Goal: Task Accomplishment & Management: Manage account settings

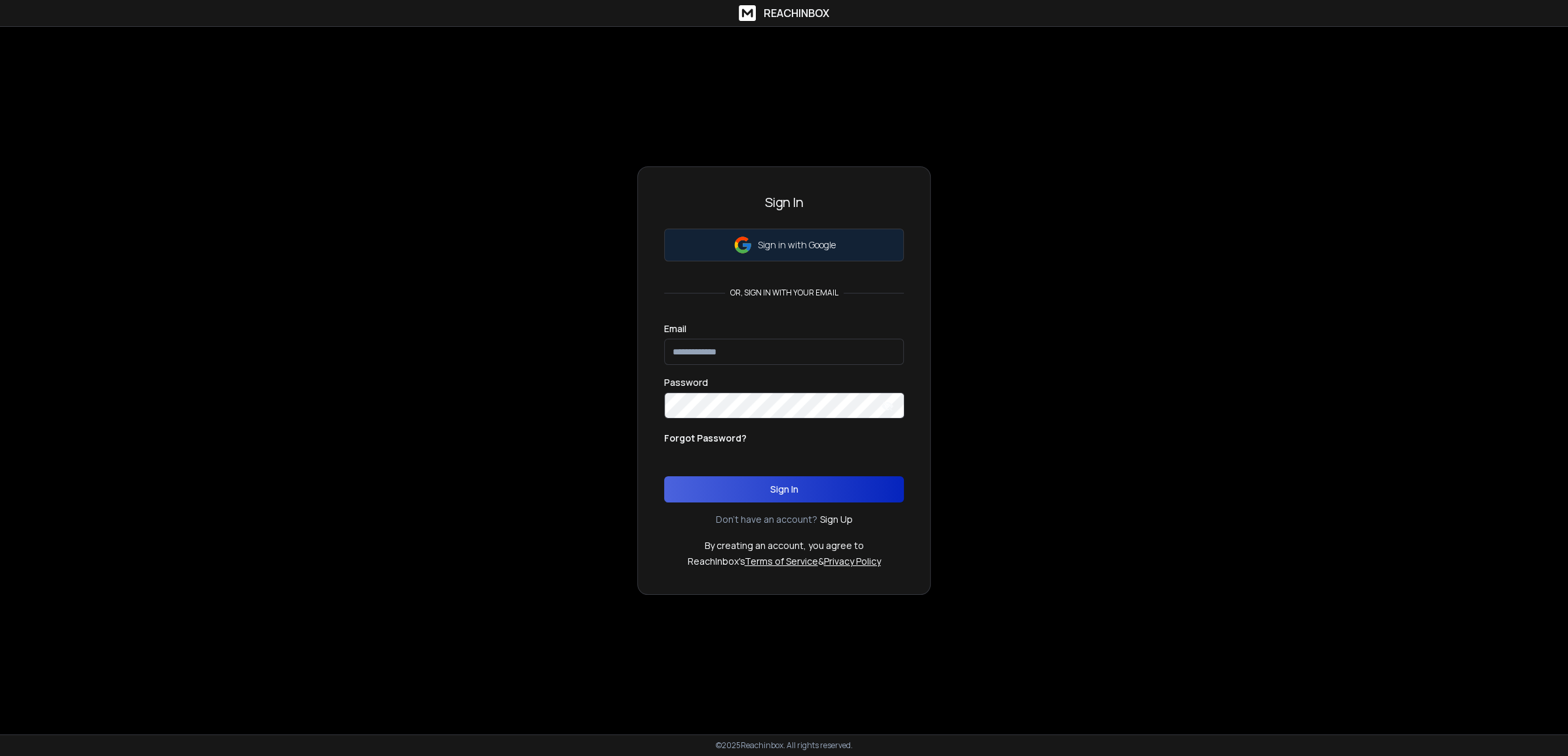
click at [762, 236] on button "Sign in with Google" at bounding box center [783, 245] width 240 height 32
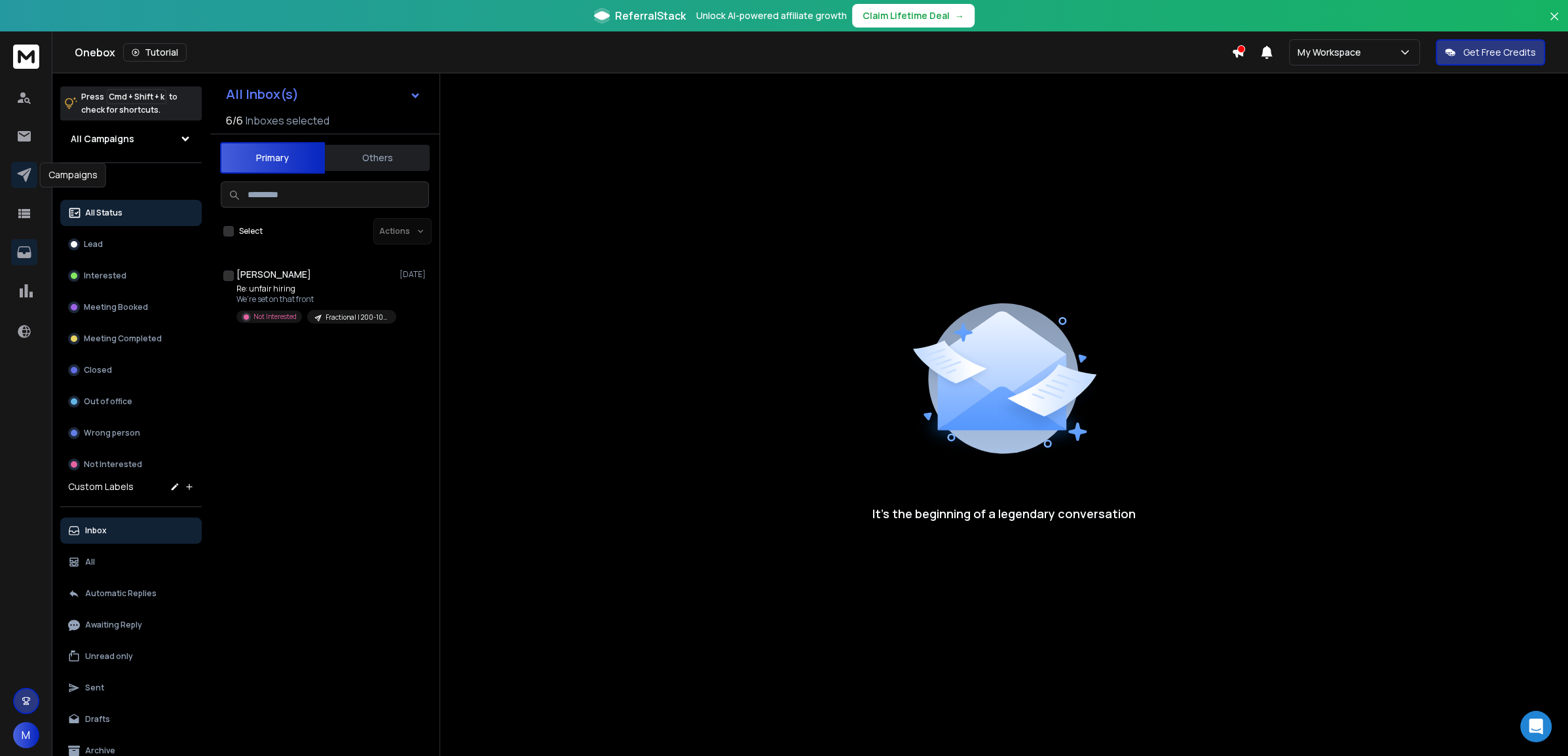
click at [26, 167] on icon at bounding box center [24, 174] width 16 height 16
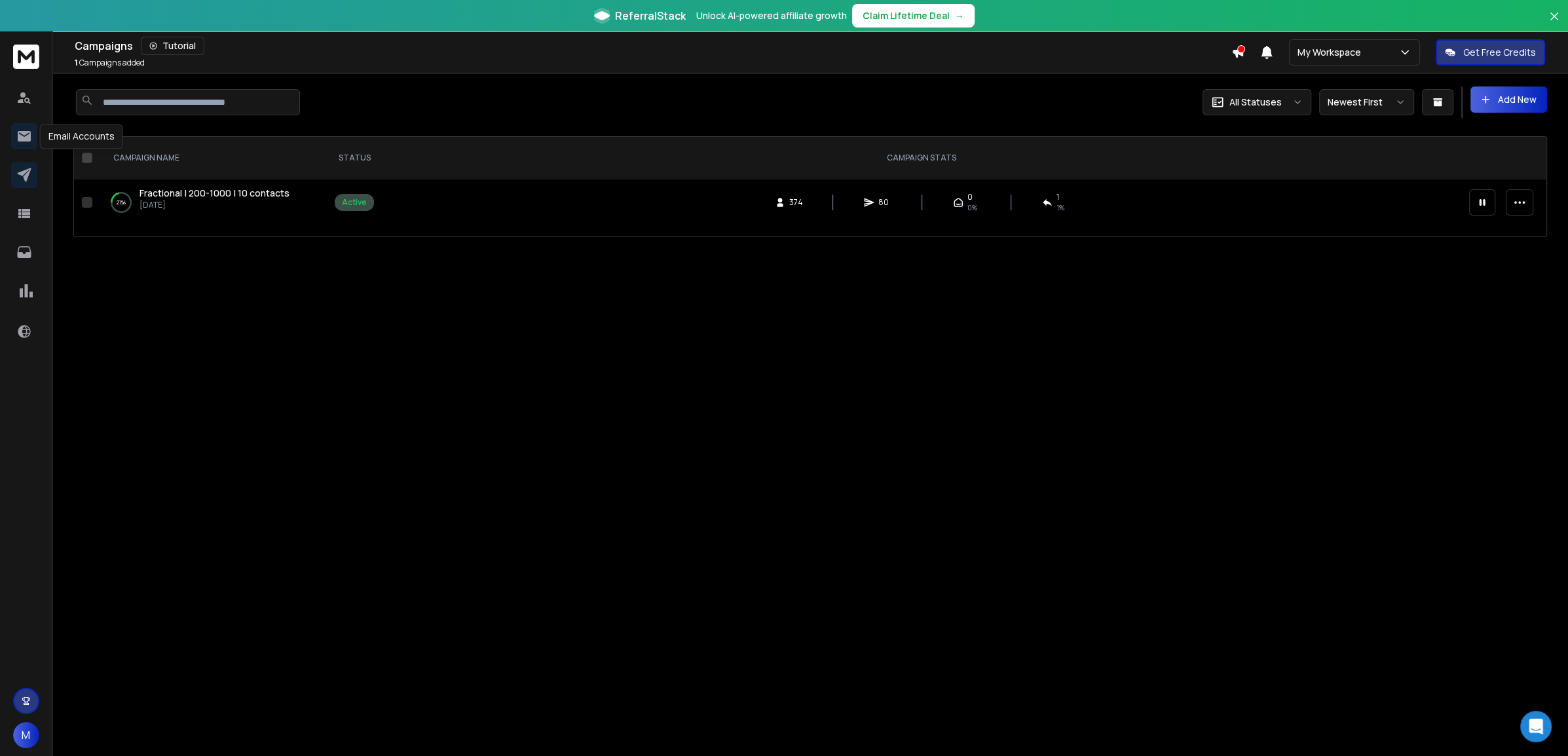
click at [18, 128] on icon at bounding box center [24, 136] width 16 height 16
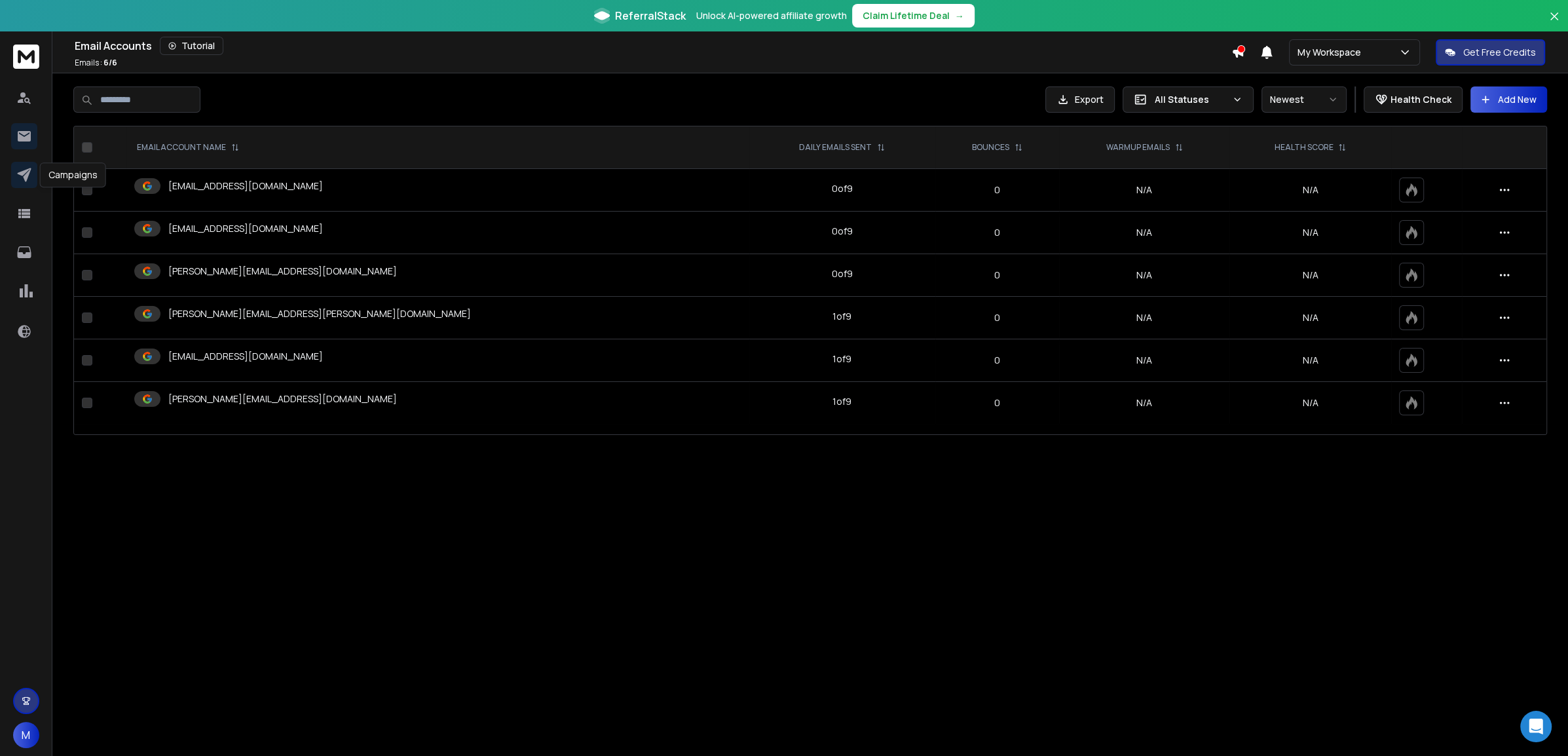
click at [29, 172] on icon at bounding box center [24, 175] width 14 height 14
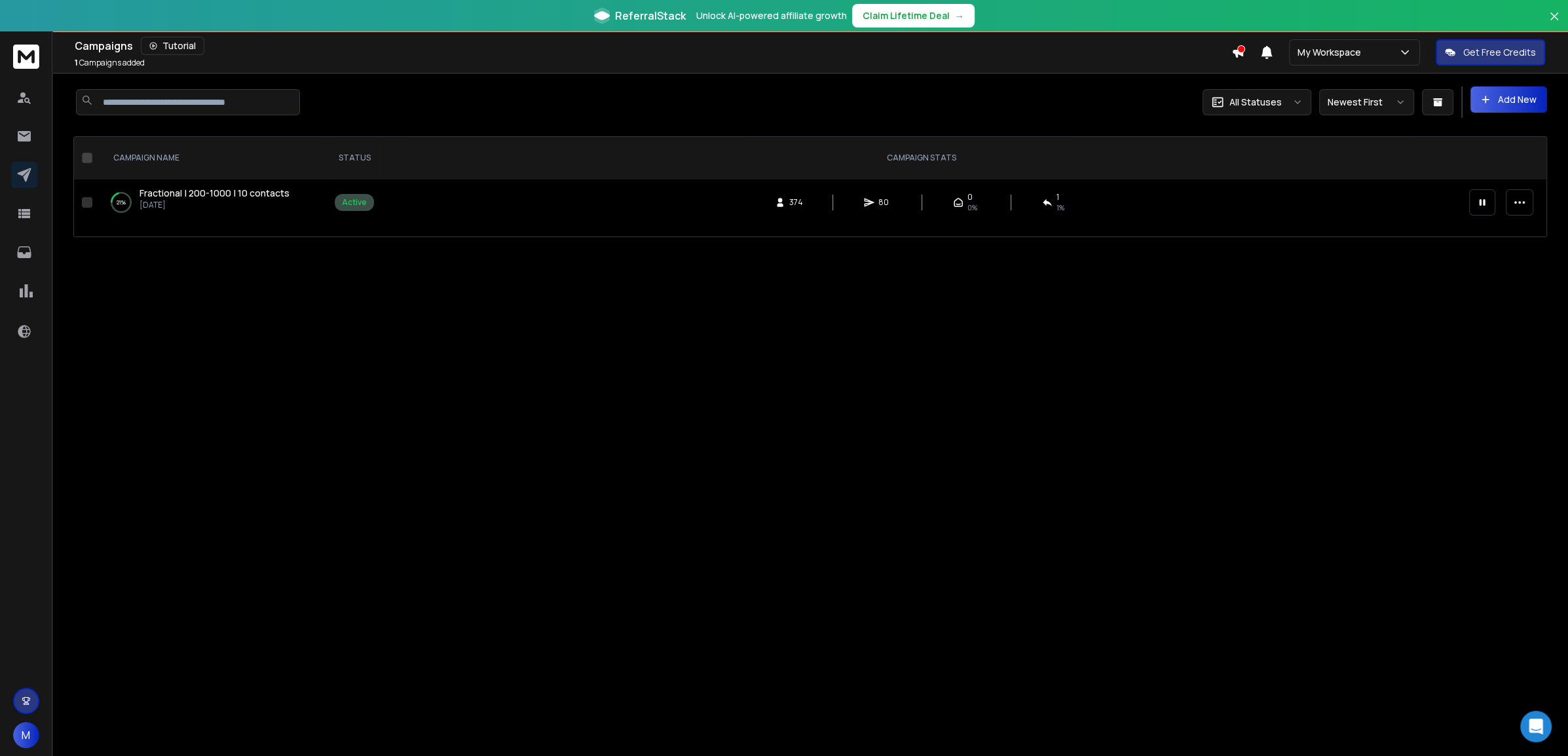
click at [409, 183] on td "374 80 0 0% 1 1 %" at bounding box center [921, 203] width 1079 height 47
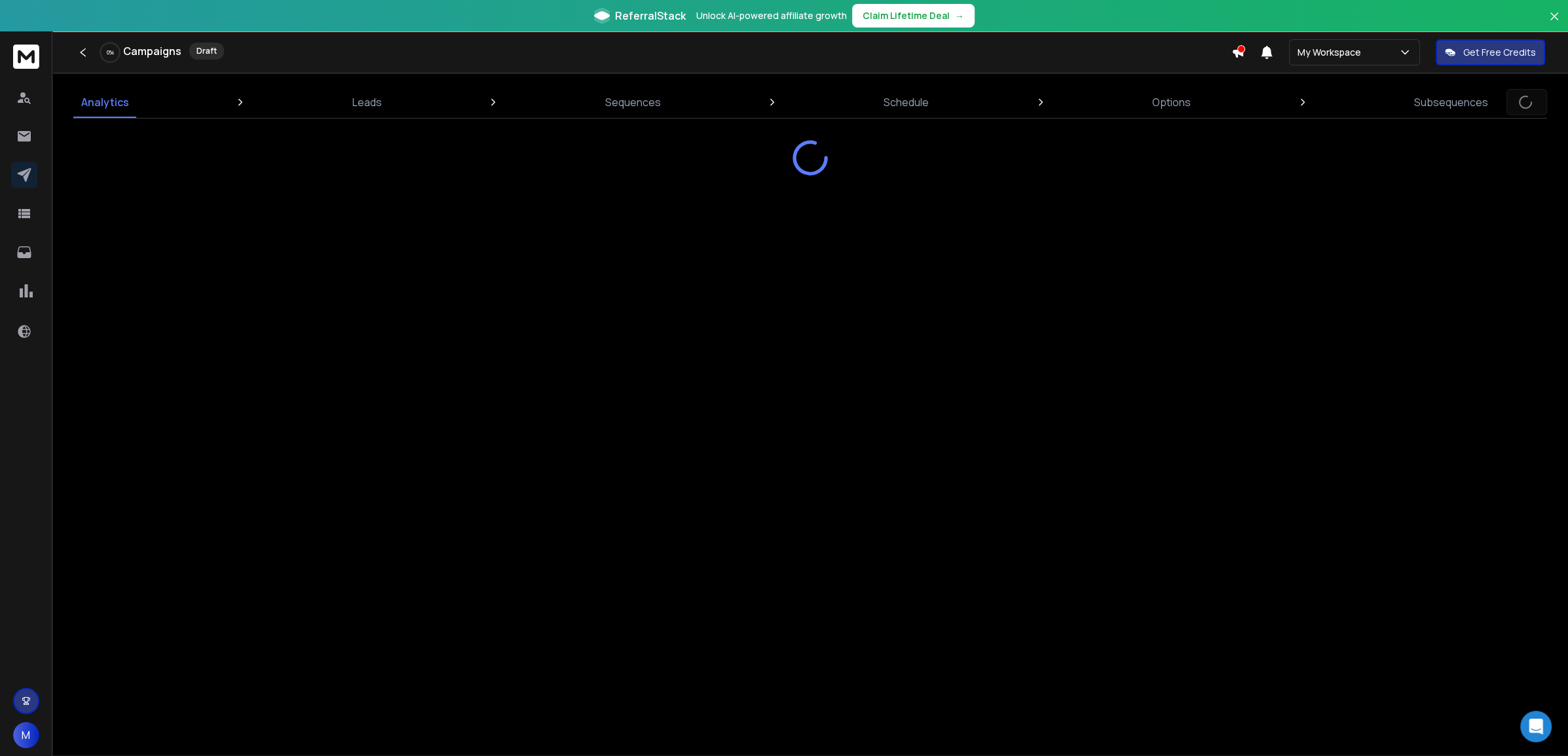
click at [407, 201] on div at bounding box center [810, 515] width 1463 height 756
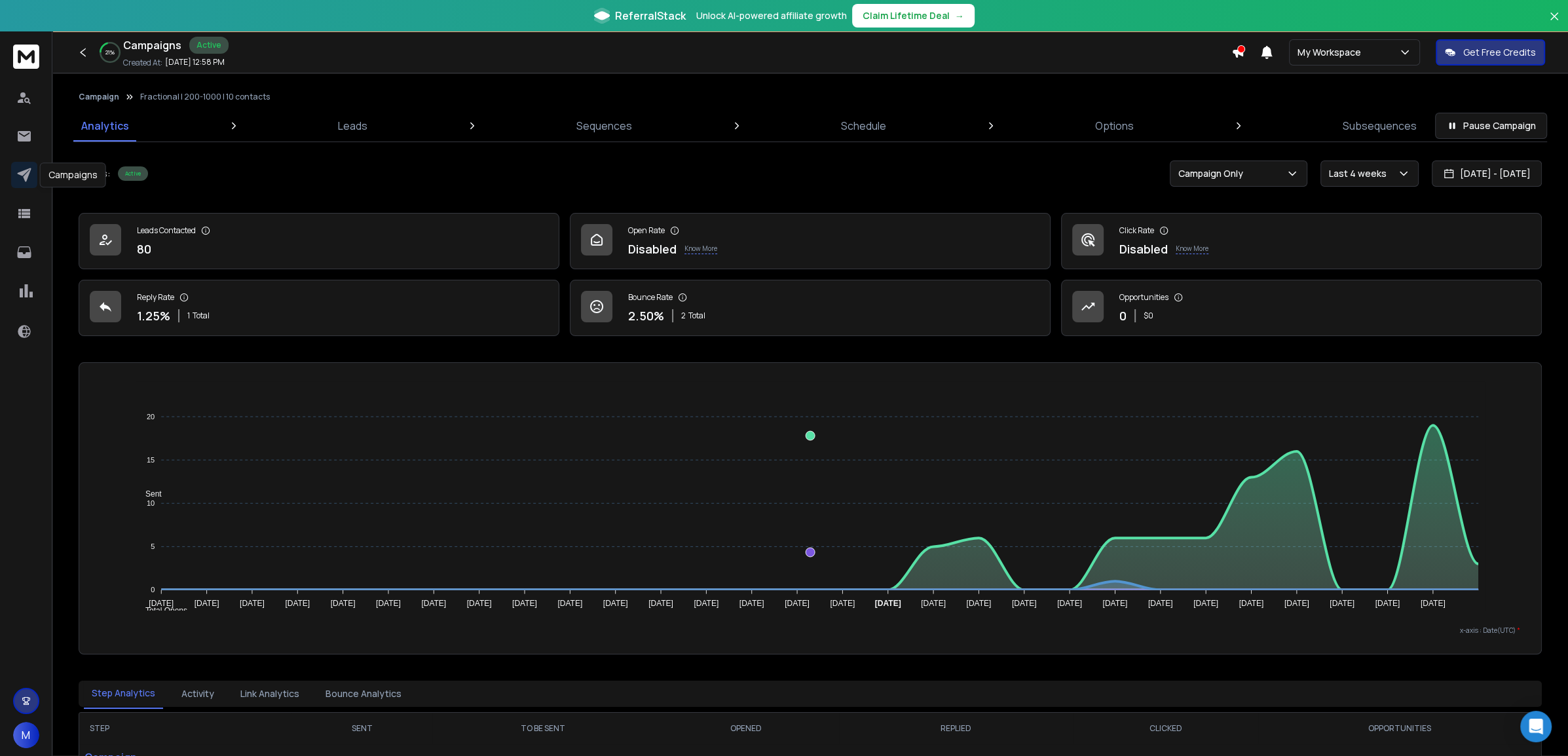
click at [24, 171] on icon at bounding box center [24, 175] width 14 height 14
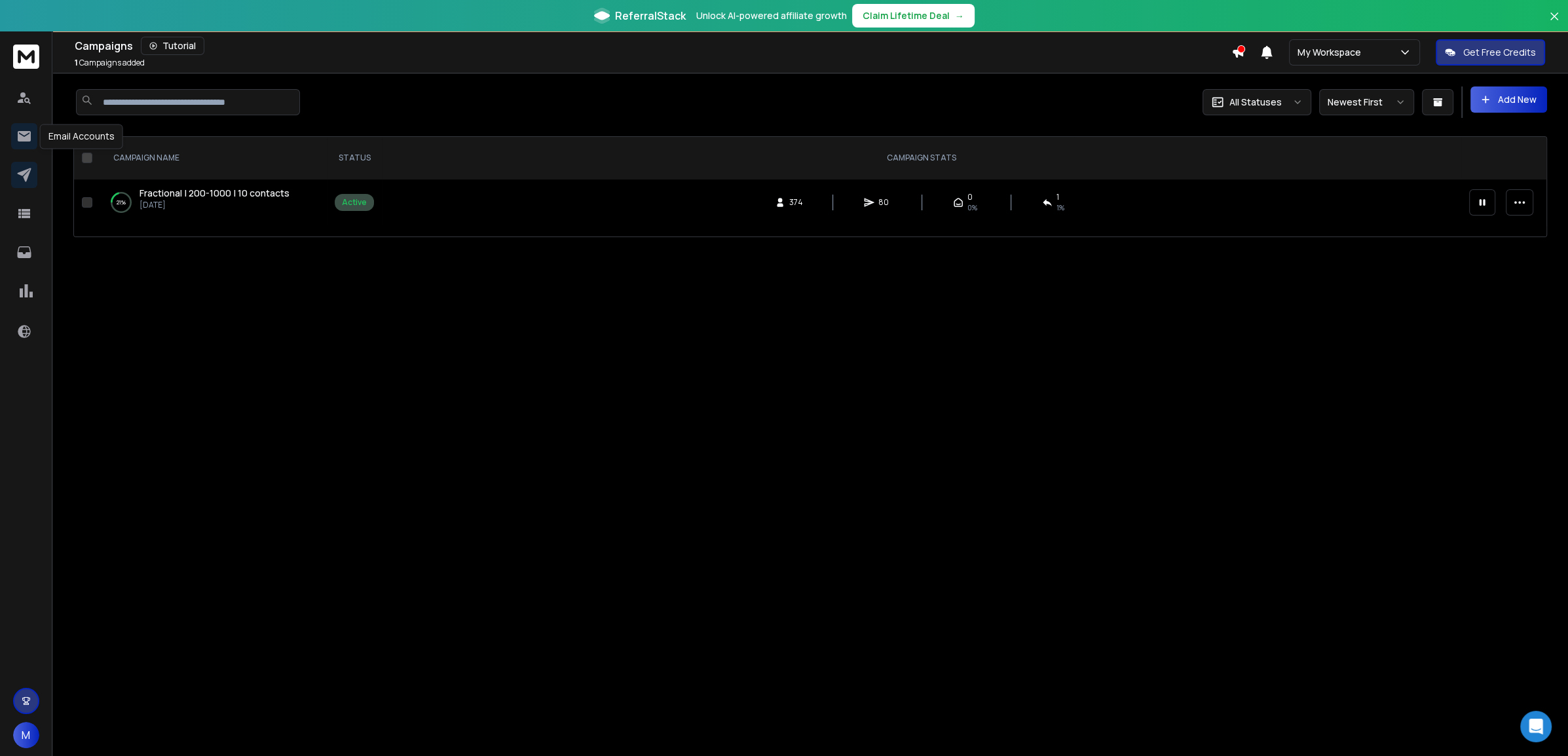
click at [11, 137] on link at bounding box center [24, 136] width 26 height 26
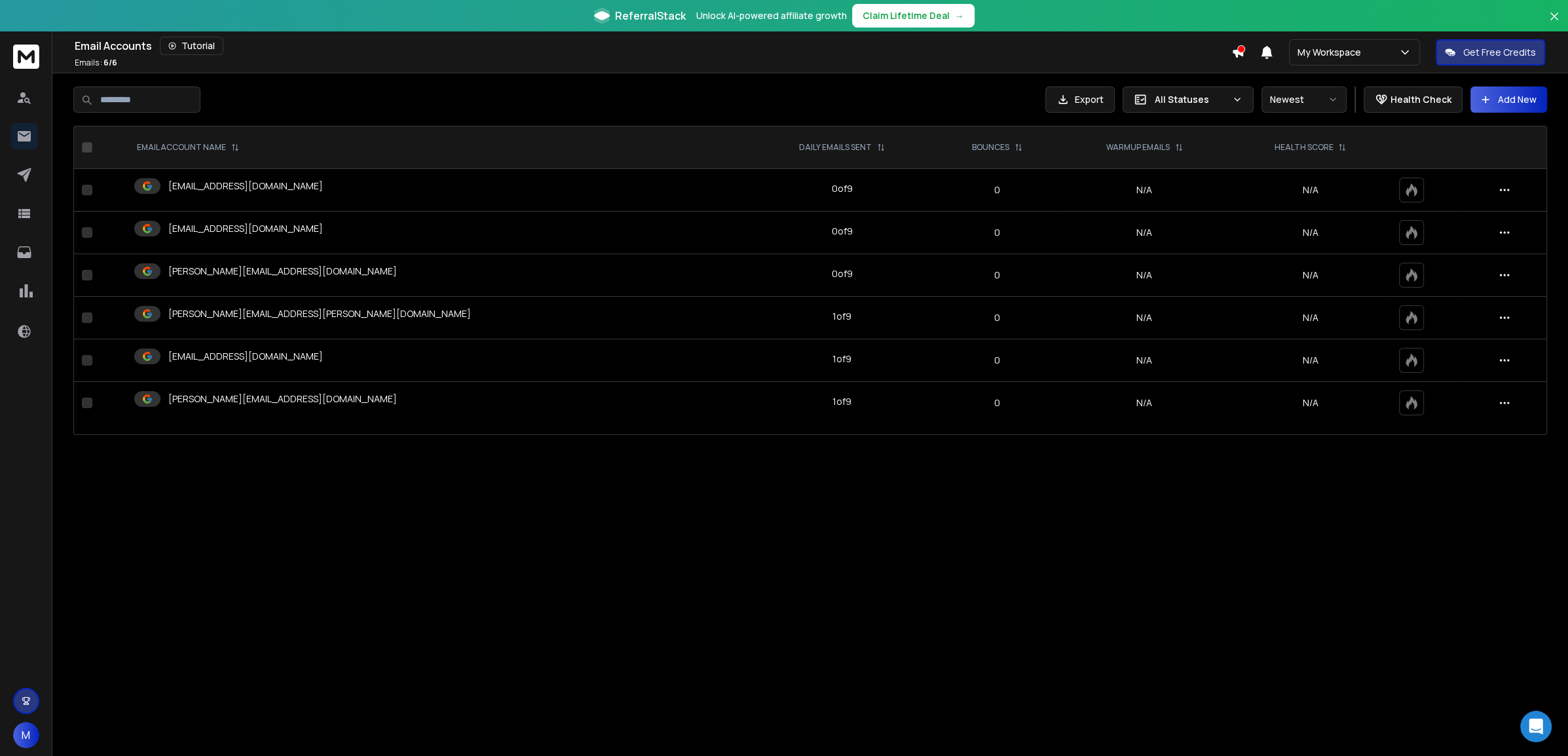
click at [248, 307] on p "[PERSON_NAME][EMAIL_ADDRESS][PERSON_NAME][DOMAIN_NAME]" at bounding box center [319, 313] width 303 height 13
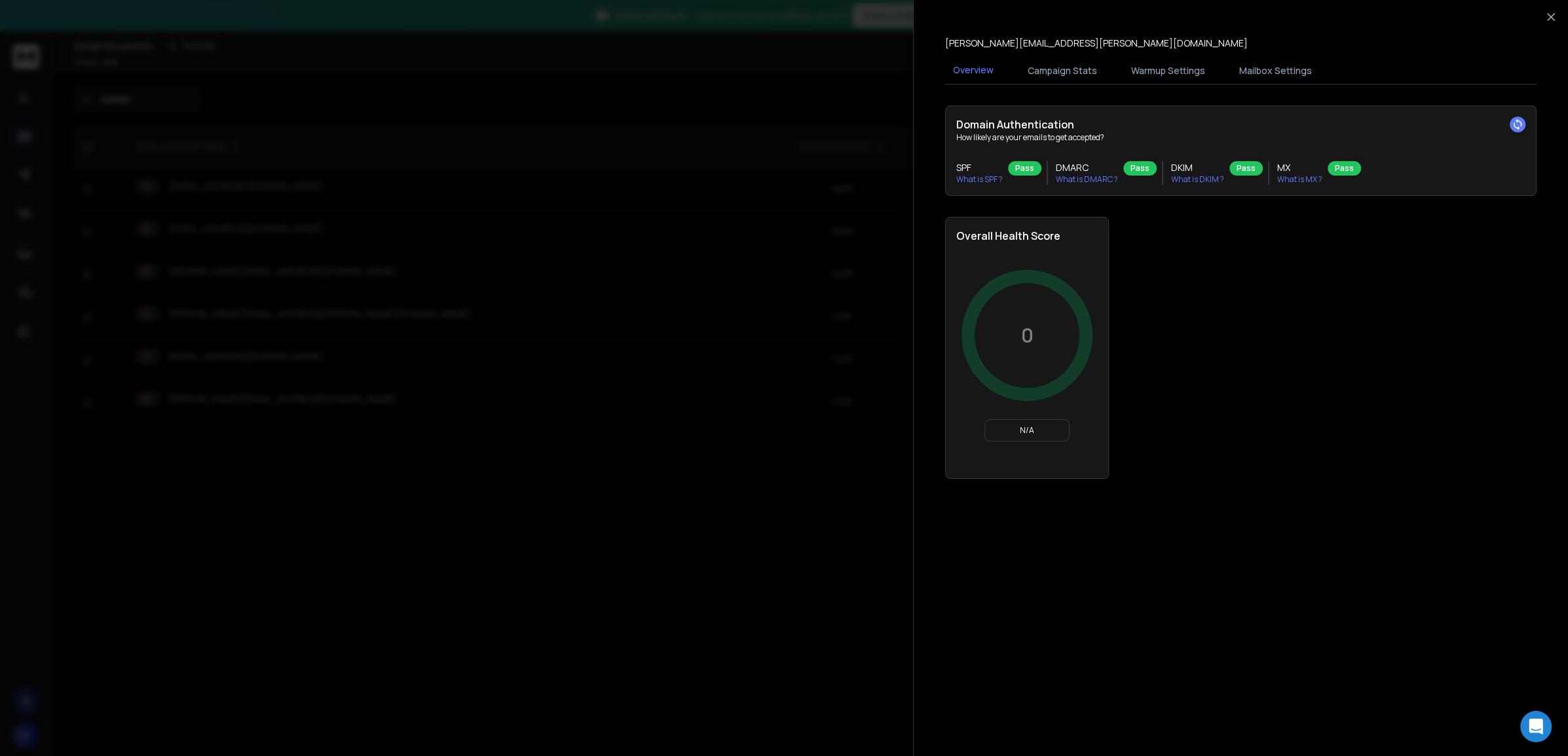
click at [1247, 76] on button "Mailbox Settings" at bounding box center [1275, 70] width 88 height 29
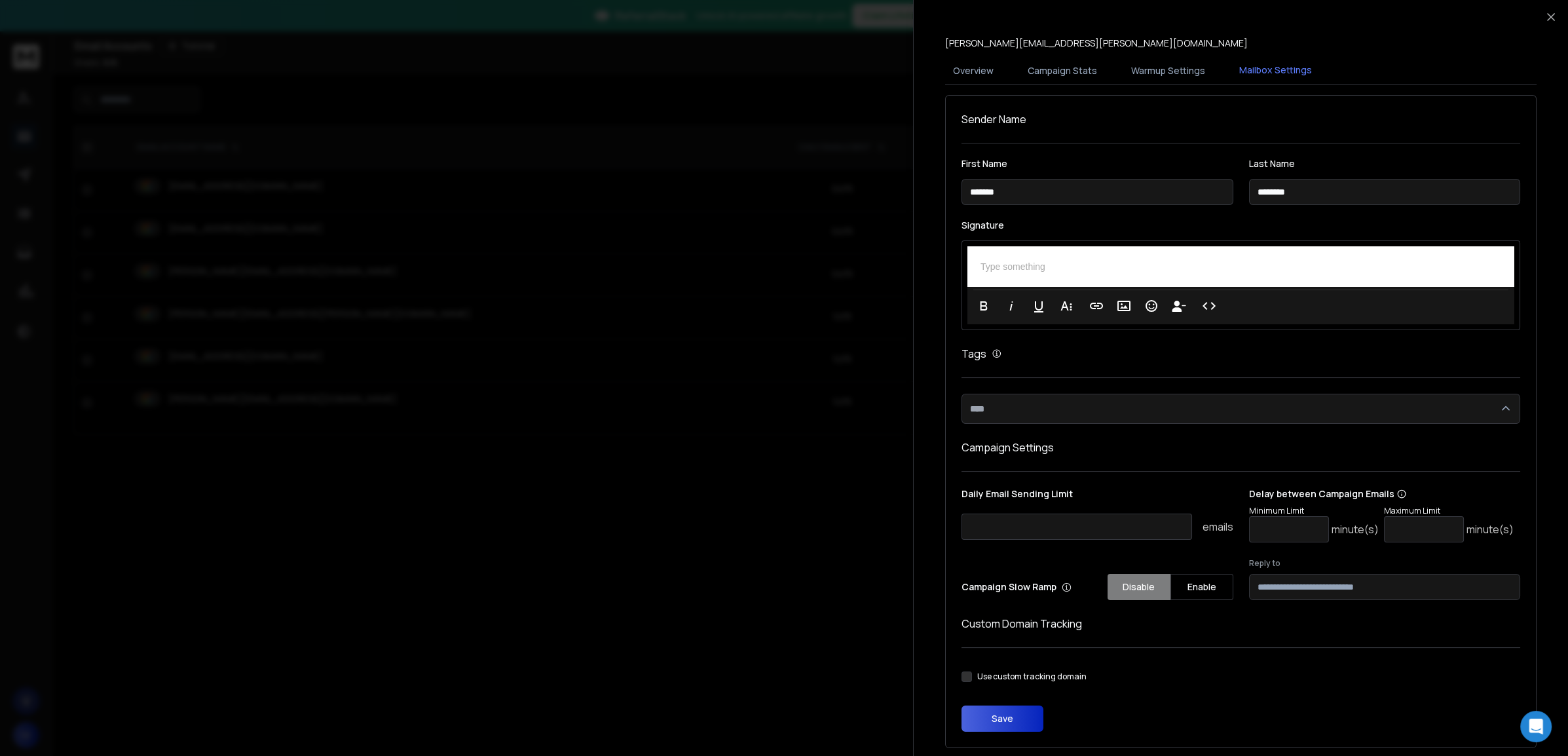
click at [406, 209] on div at bounding box center [784, 378] width 1568 height 756
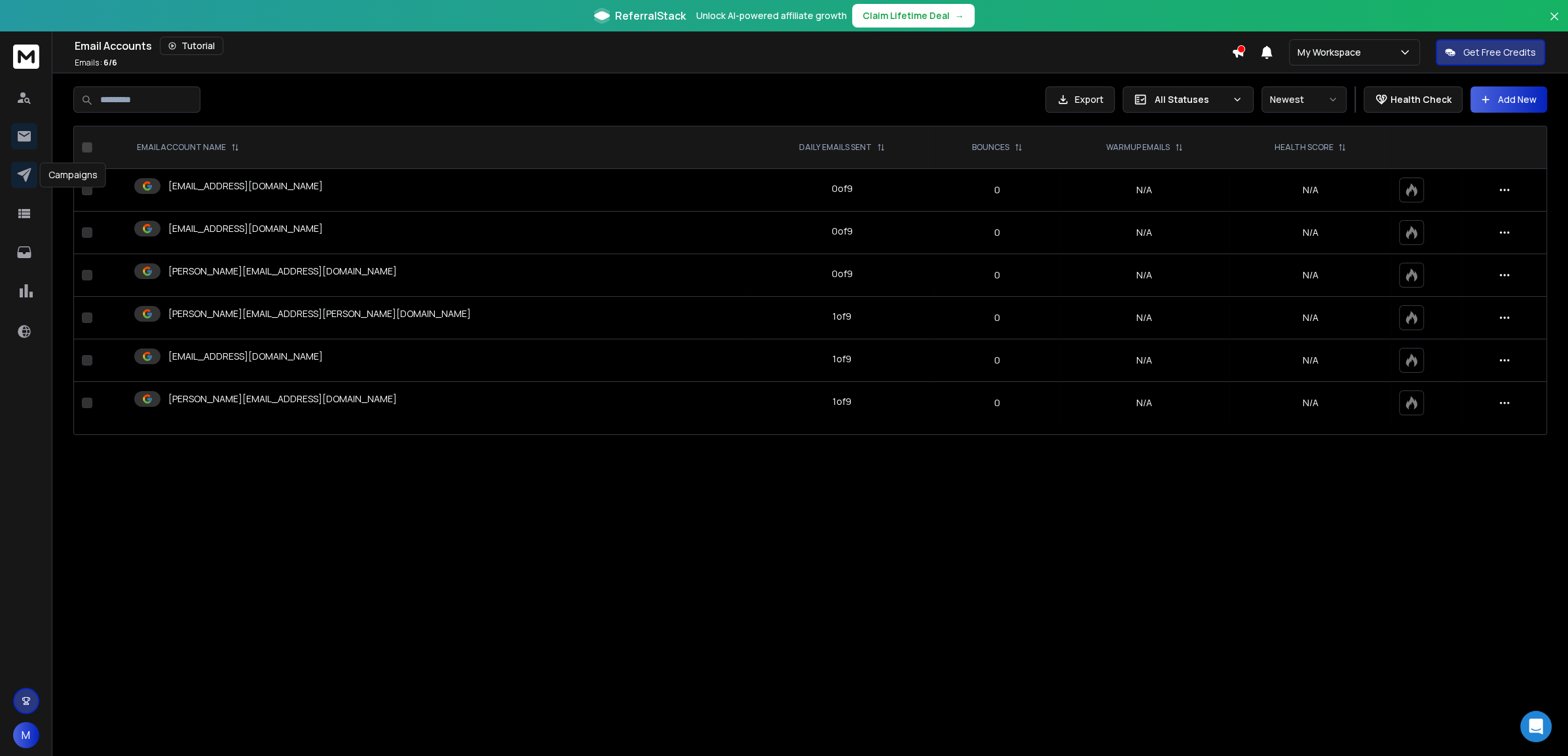
click at [25, 180] on icon at bounding box center [24, 175] width 14 height 14
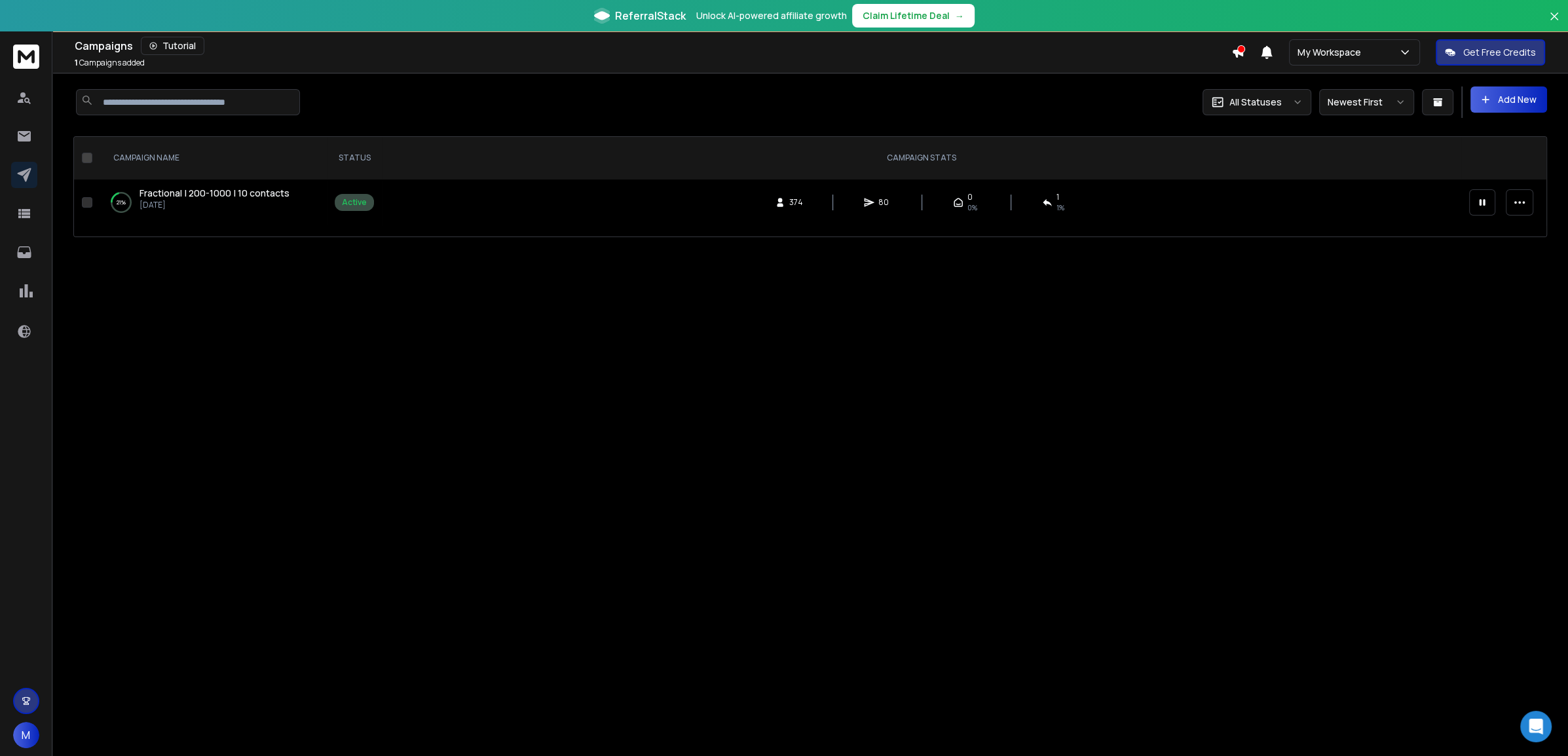
click at [315, 205] on td "21 % Fractional | 200-1000 | 10 contacts [DATE]" at bounding box center [212, 203] width 229 height 47
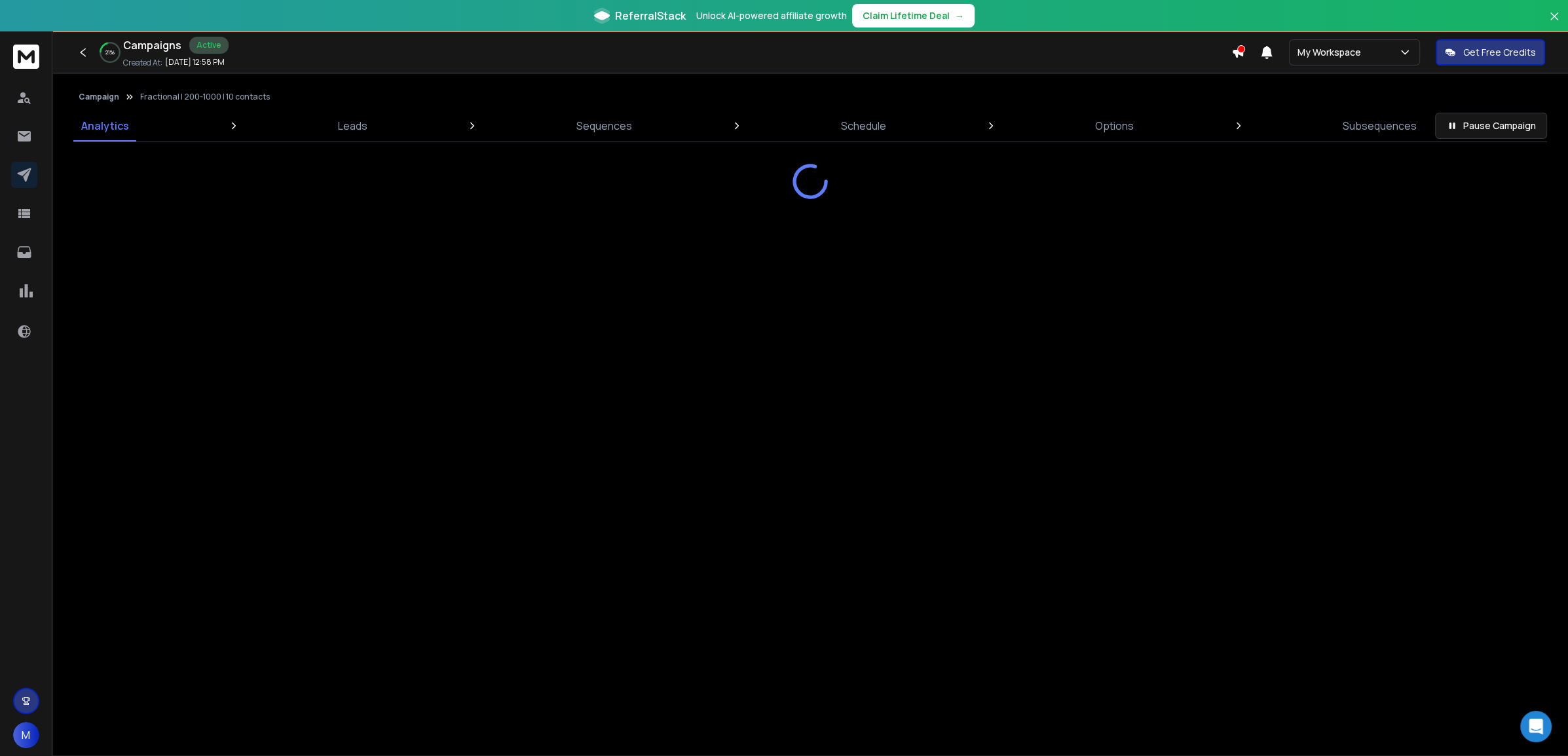
click at [1078, 126] on div "Analytics Leads Sequences Schedule Options Subsequences" at bounding box center [749, 126] width 1351 height 32
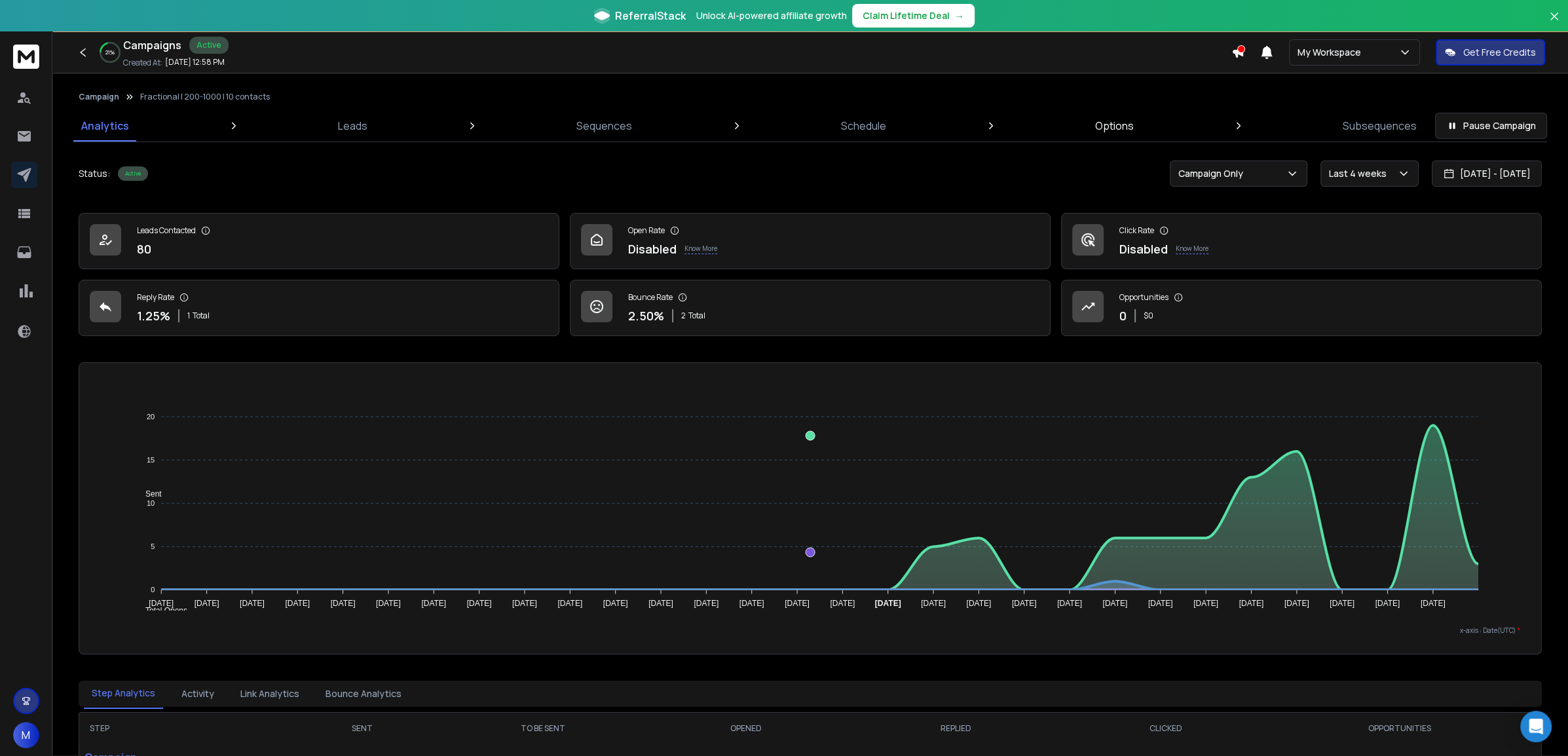
click at [1132, 120] on p "Options" at bounding box center [1114, 126] width 38 height 16
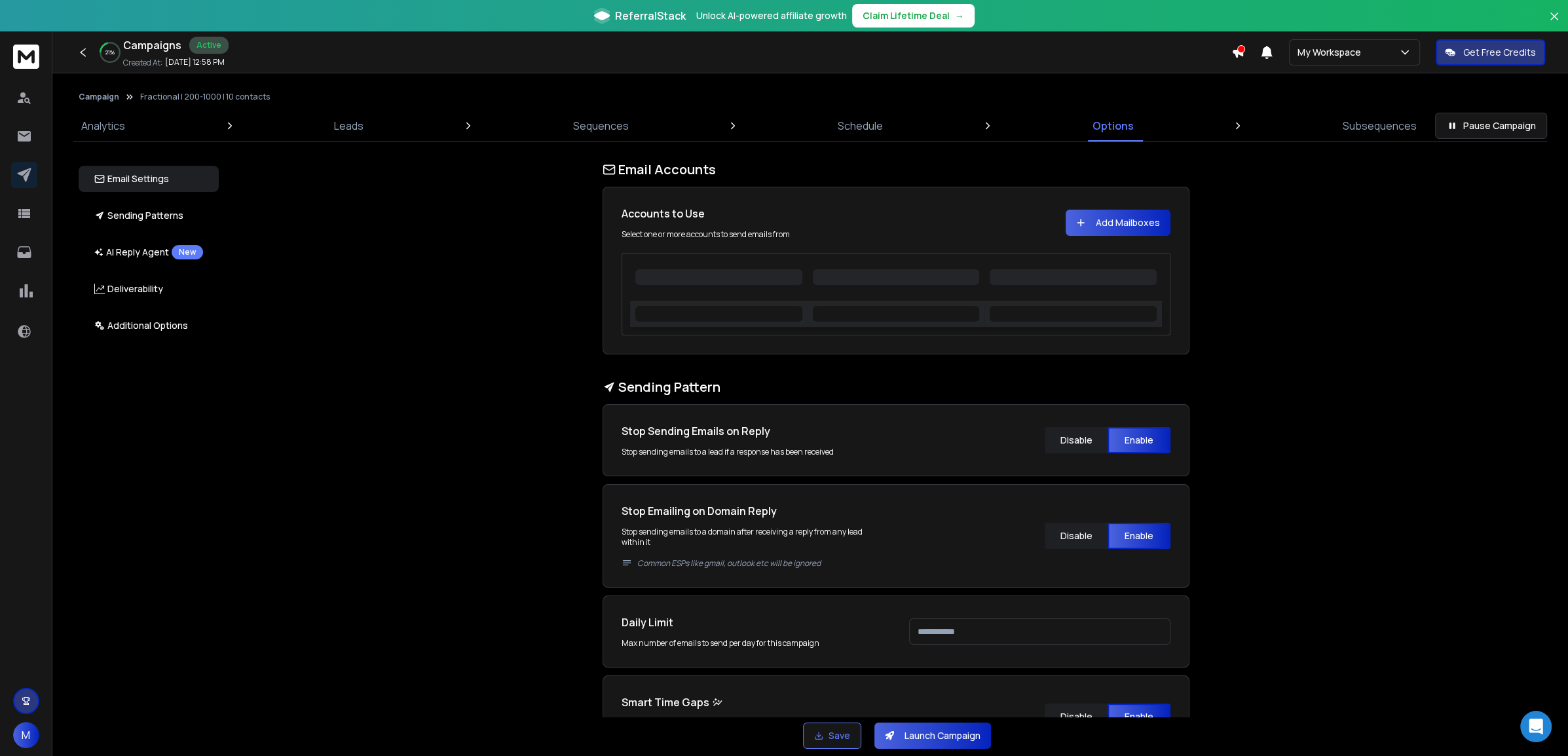
click at [1132, 126] on p "Options" at bounding box center [1113, 126] width 41 height 16
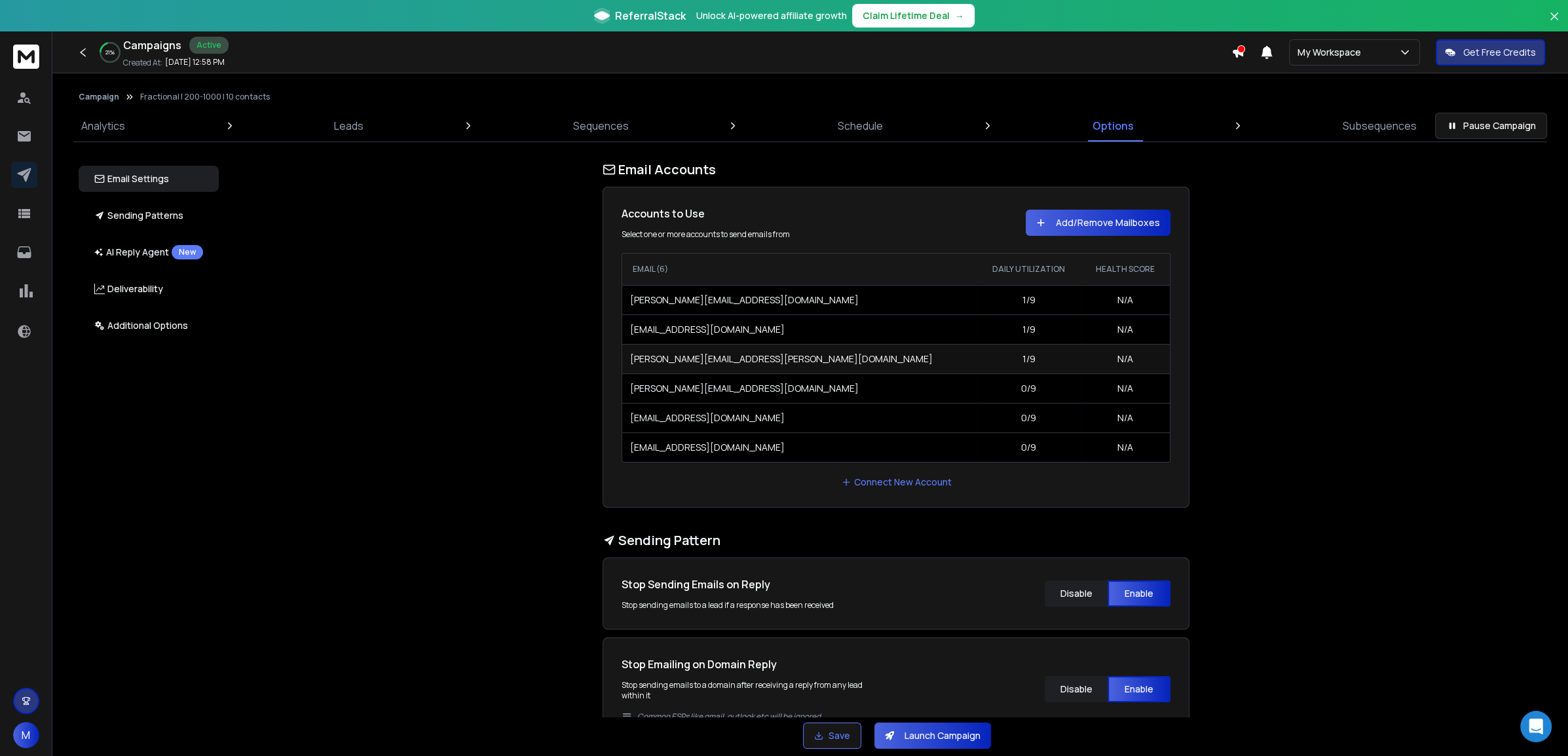
drag, startPoint x: 577, startPoint y: 500, endPoint x: 680, endPoint y: 353, distance: 179.5
click at [578, 492] on div "Email Accounts Accounts to Use Select one or more accounts to send emails from …" at bounding box center [904, 439] width 1328 height 557
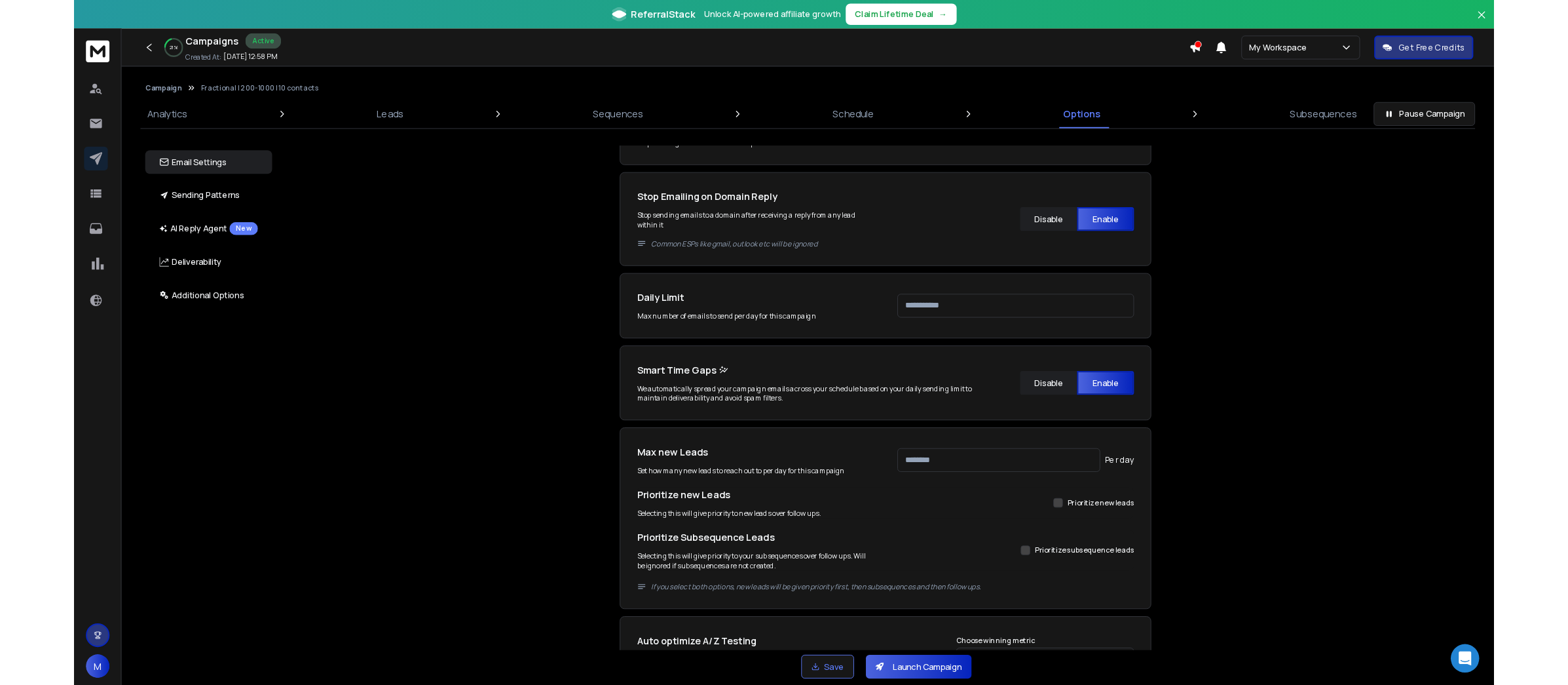
scroll to position [469, 0]
